Goal: Communication & Community: Share content

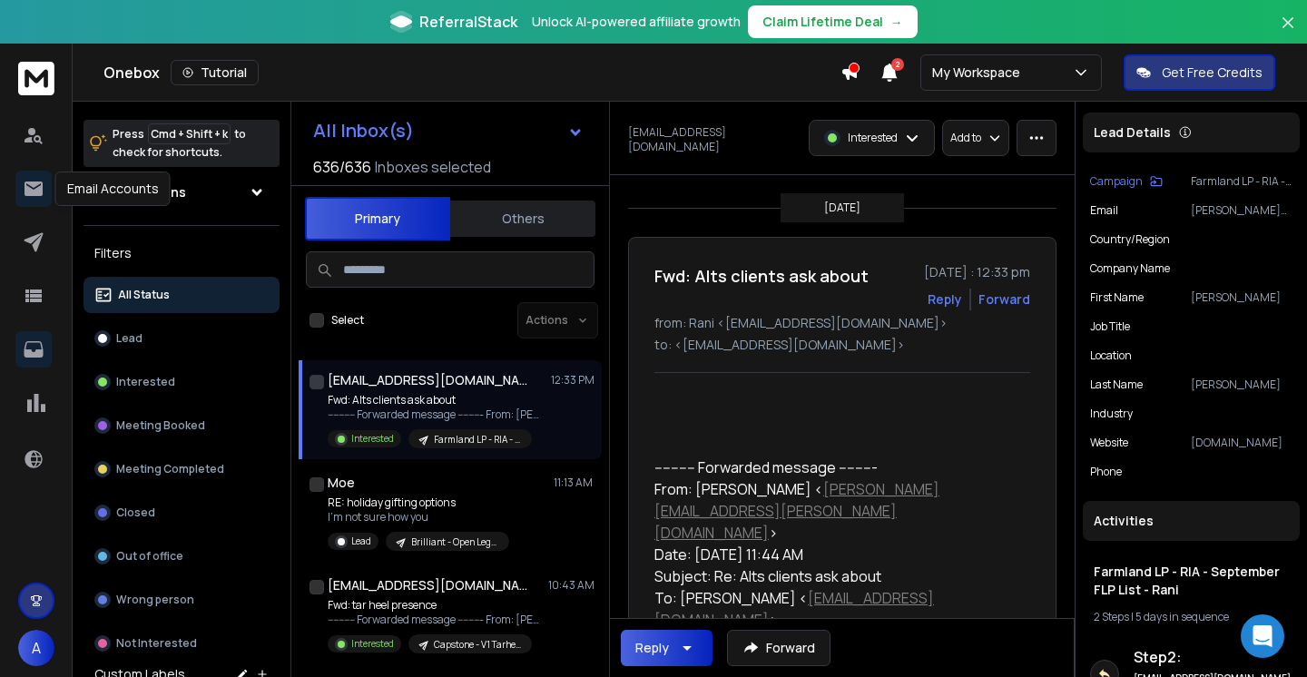
click at [36, 182] on icon at bounding box center [34, 189] width 18 height 15
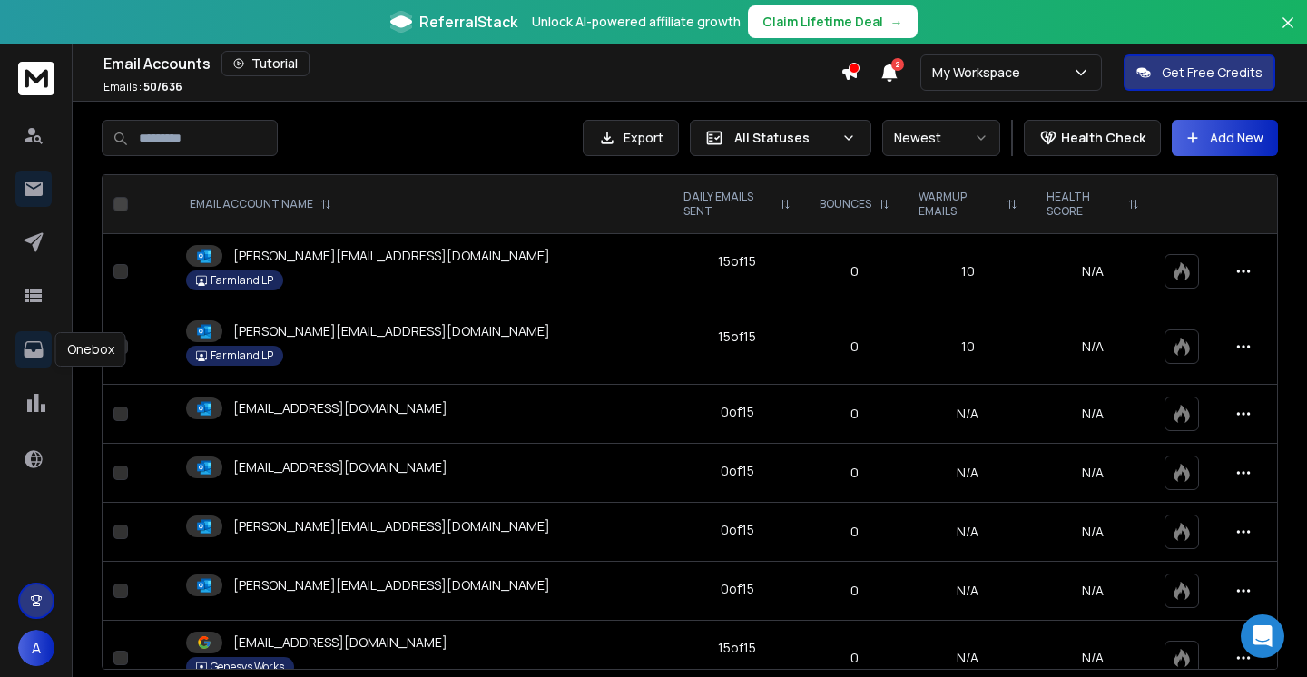
click at [34, 352] on icon at bounding box center [33, 349] width 19 height 16
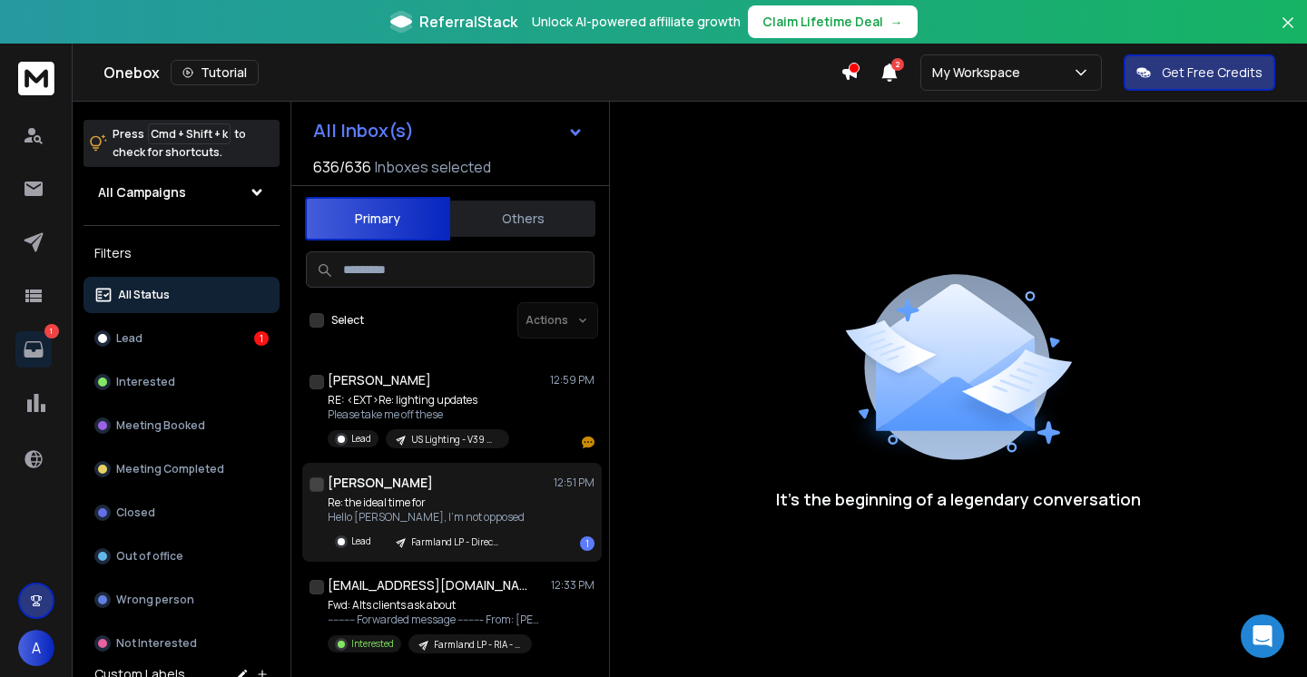
scroll to position [44, 0]
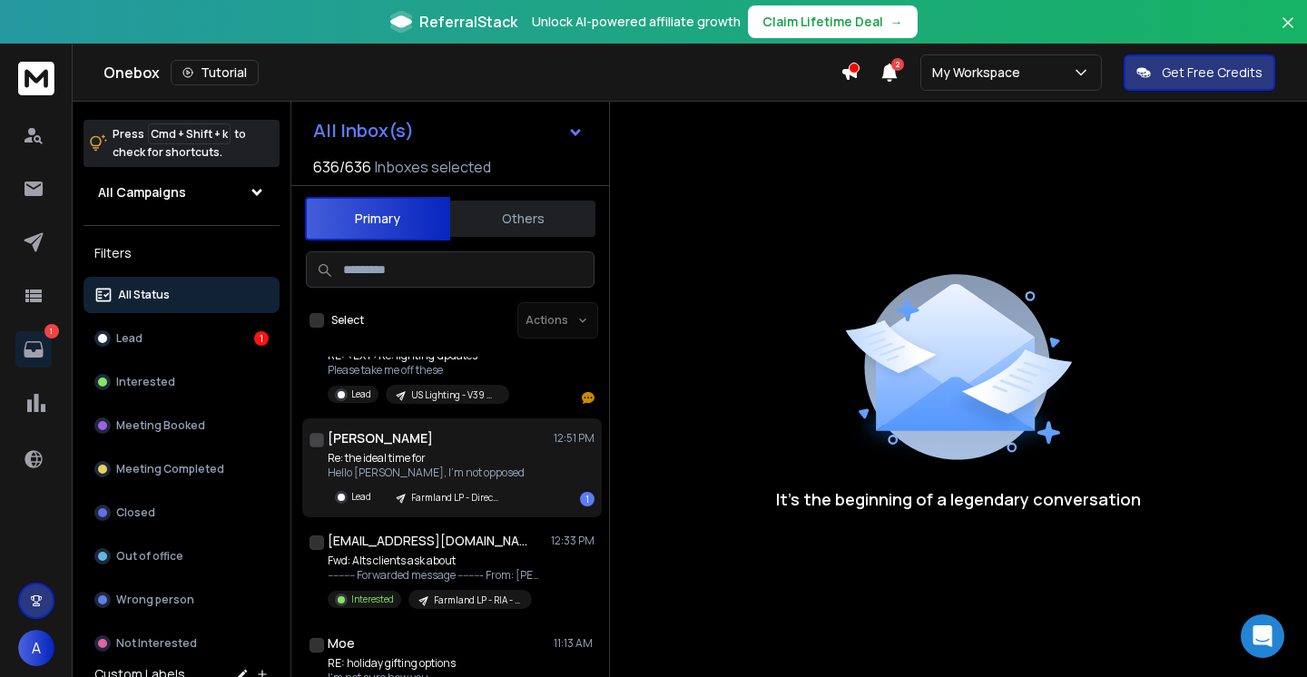
click at [453, 477] on p "Hello [PERSON_NAME], I'm not opposed" at bounding box center [426, 473] width 197 height 15
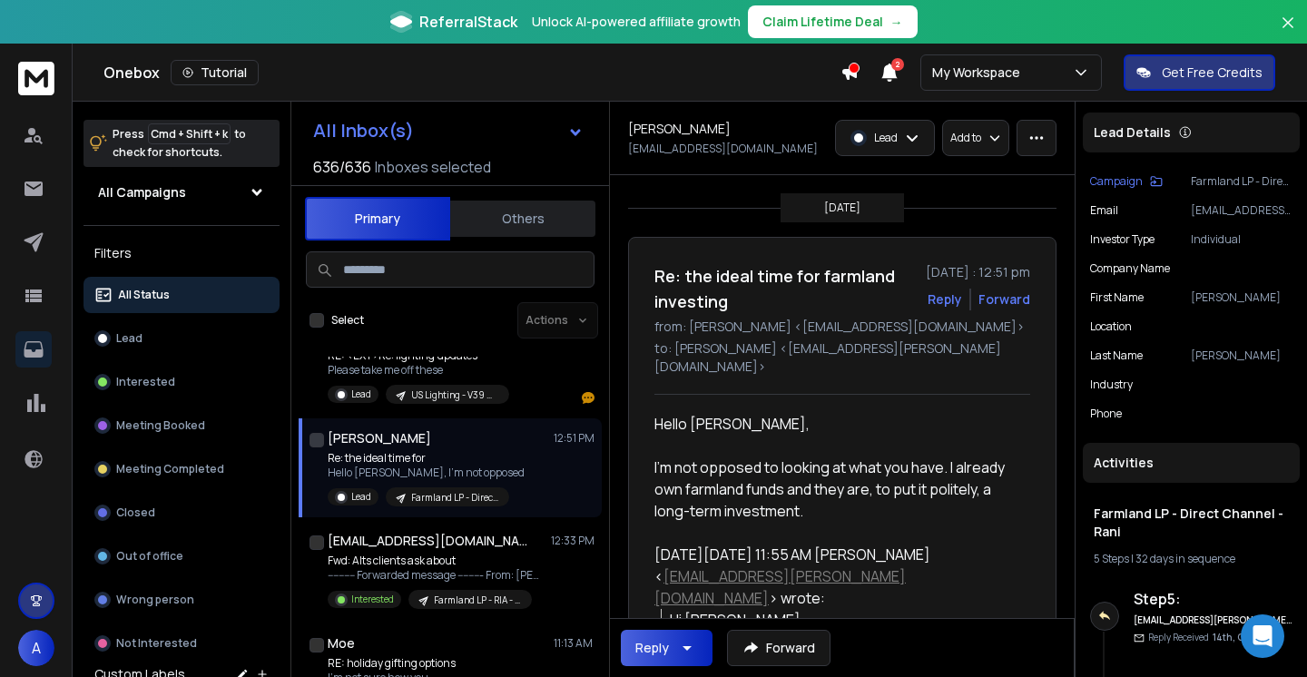
click at [893, 135] on p "Lead" at bounding box center [886, 138] width 24 height 15
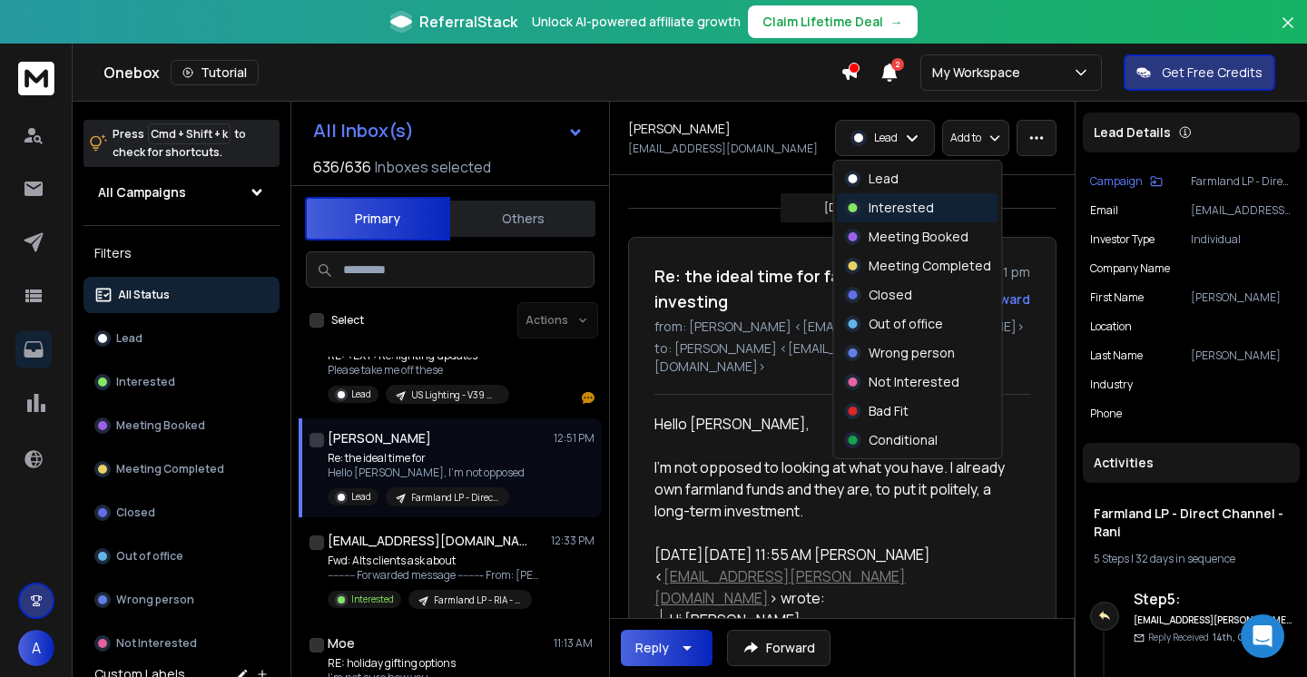
click at [879, 208] on p "Interested" at bounding box center [901, 208] width 65 height 18
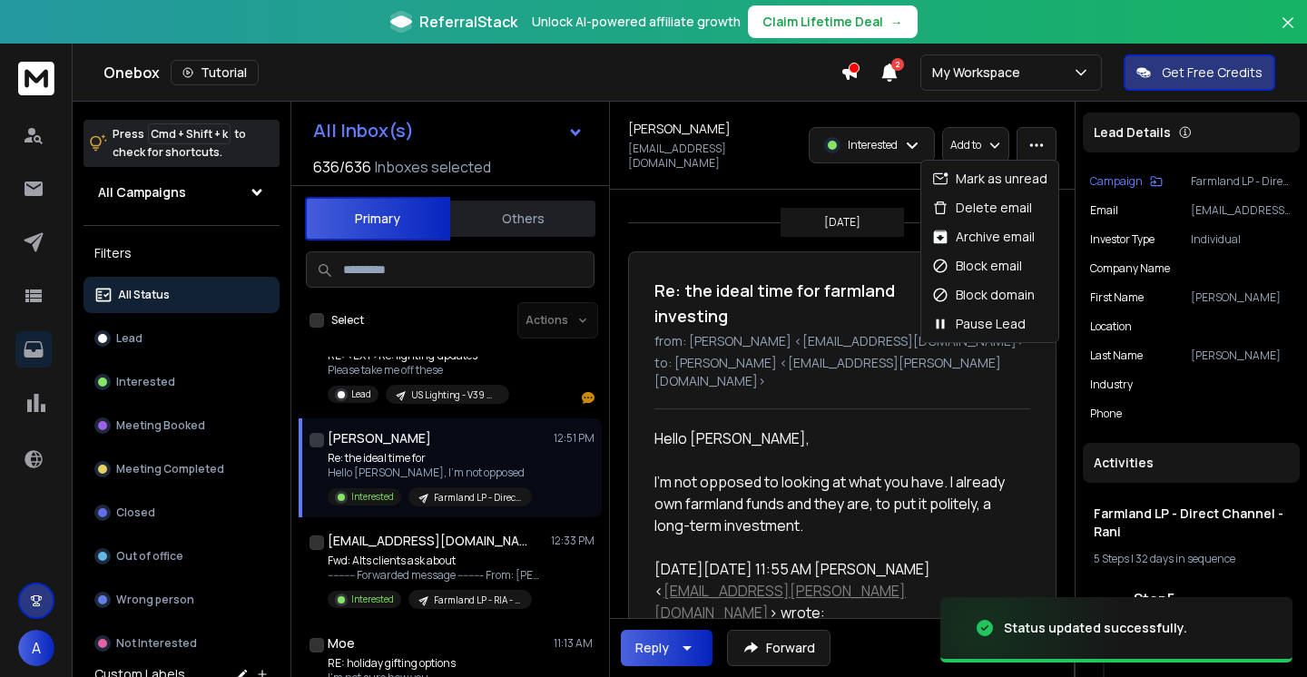
click at [1044, 137] on icon "button" at bounding box center [1036, 145] width 16 height 16
click at [889, 428] on div "Hello [PERSON_NAME]," at bounding box center [834, 439] width 361 height 22
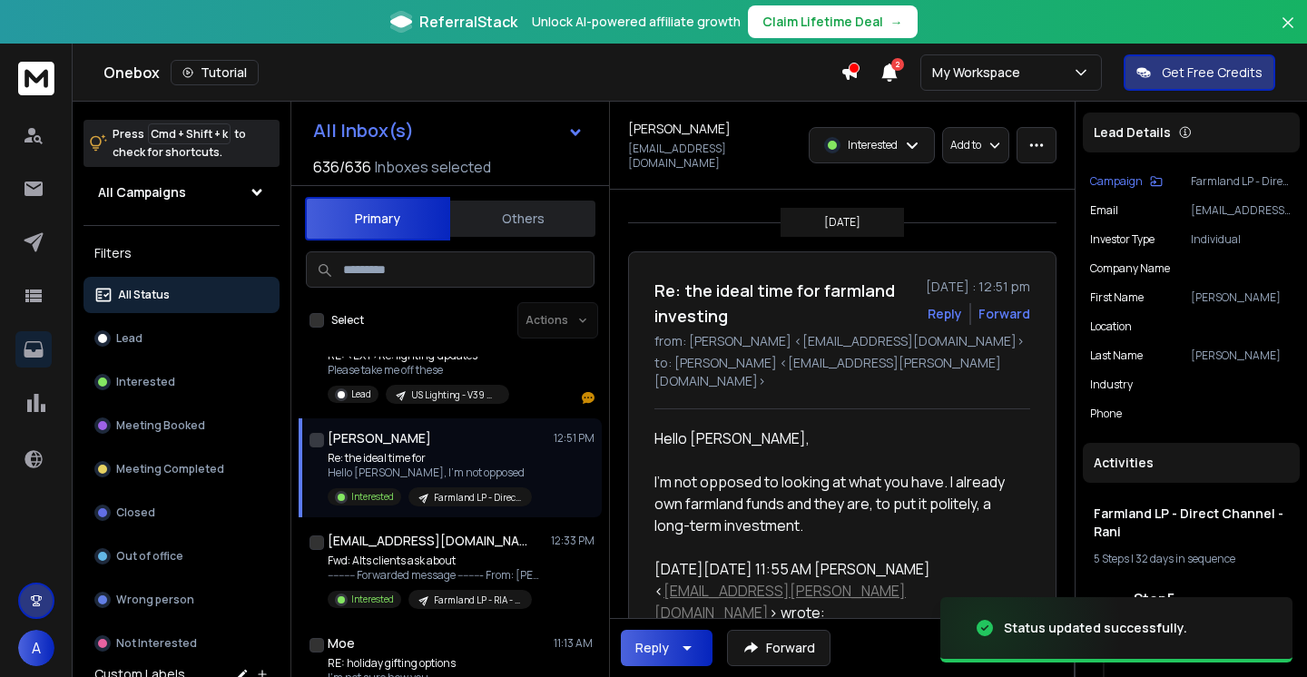
click at [1001, 305] on div "Forward" at bounding box center [1005, 314] width 52 height 18
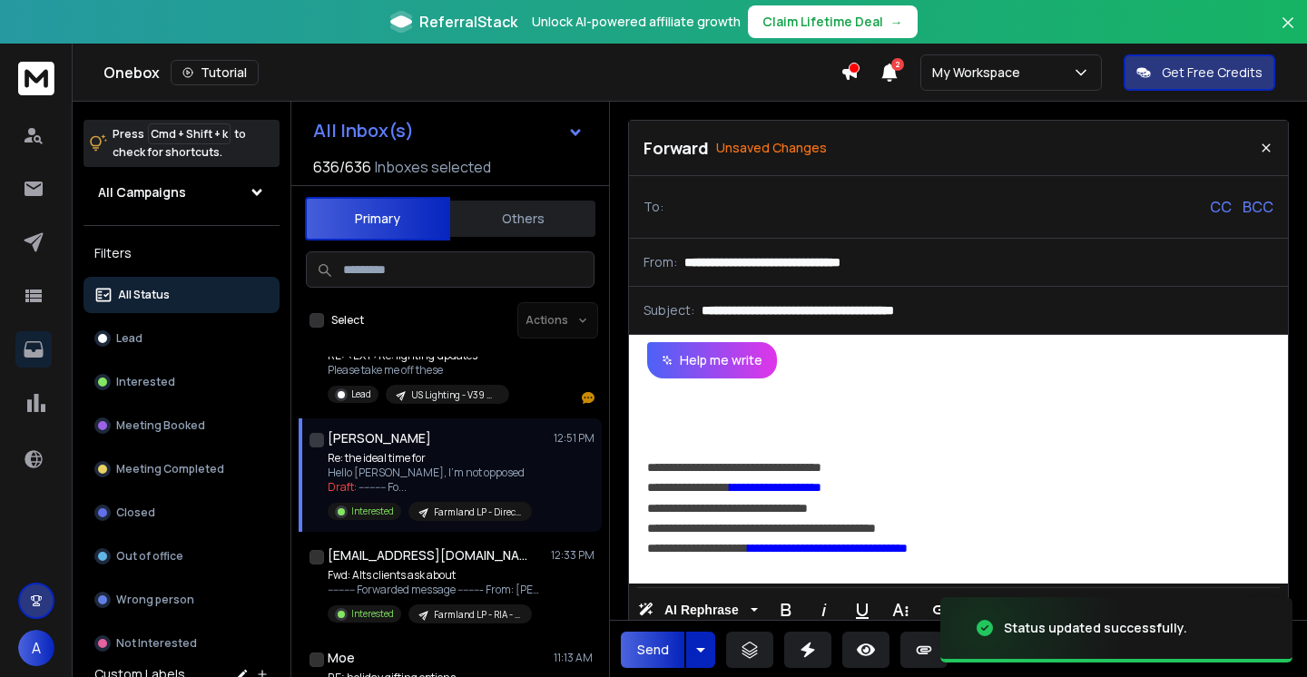
click at [700, 199] on input at bounding box center [734, 207] width 127 height 33
type input "**********"
click at [650, 654] on button "Send" at bounding box center [653, 650] width 64 height 36
